Goal: Task Accomplishment & Management: Manage account settings

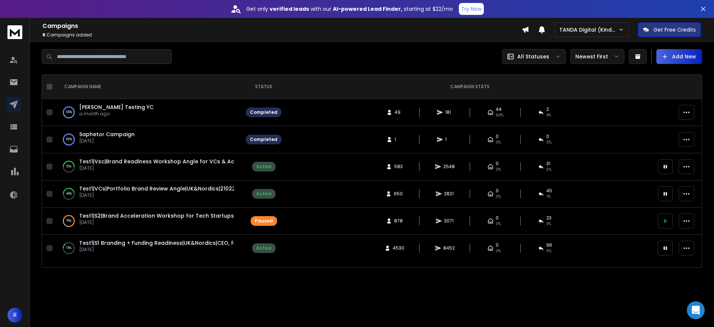
drag, startPoint x: 50, startPoint y: 303, endPoint x: 74, endPoint y: 259, distance: 50.2
click at [50, 303] on div "Get only verified leads with our AI-powered Lead Finder, starting at $22/mo Try…" at bounding box center [357, 163] width 714 height 327
click at [589, 26] on p "TANDA Digital (Kind Studio)" at bounding box center [588, 29] width 59 height 7
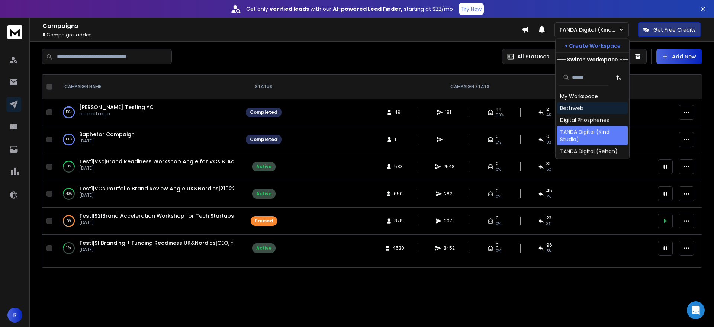
click at [581, 111] on div "Bettrweb" at bounding box center [571, 107] width 23 height 7
